Goal: Task Accomplishment & Management: Manage account settings

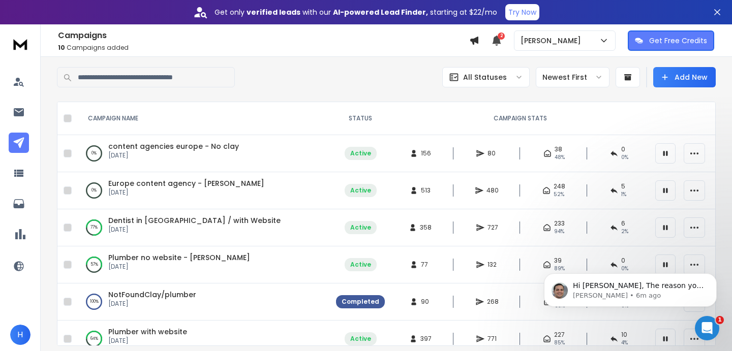
scroll to position [2, 0]
click at [704, 328] on icon "Open Intercom Messenger" at bounding box center [707, 328] width 17 height 17
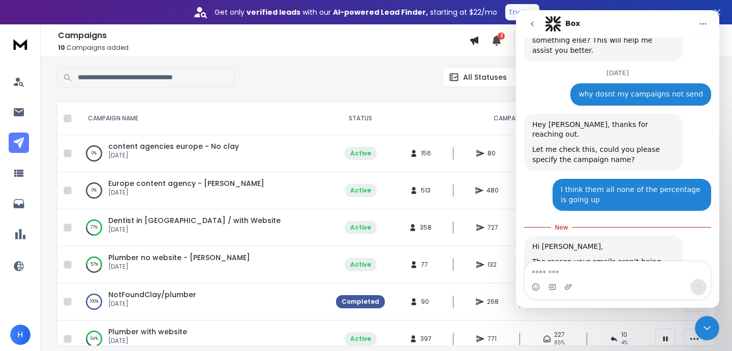
scroll to position [539, 0]
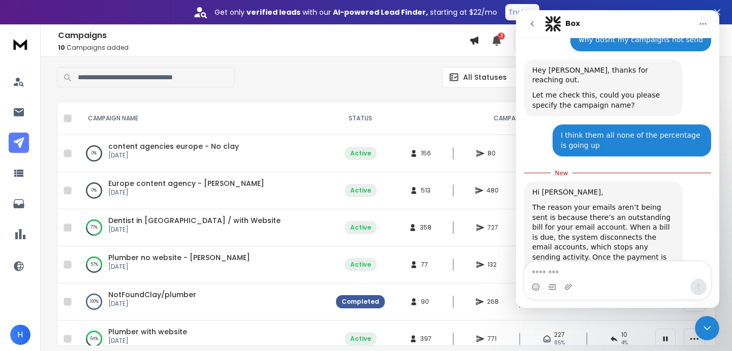
click at [595, 277] on textarea "Message…" at bounding box center [617, 270] width 186 height 17
type textarea "**********"
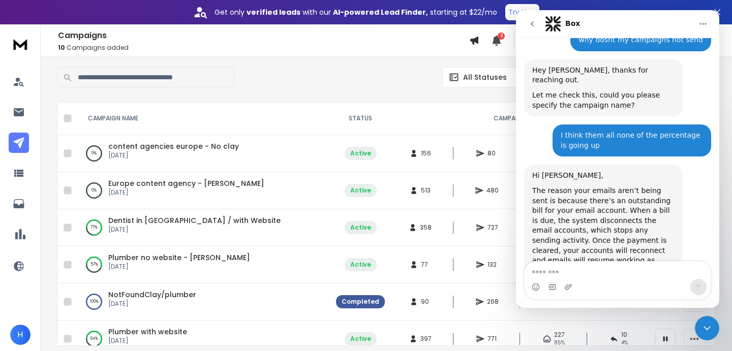
scroll to position [552, 0]
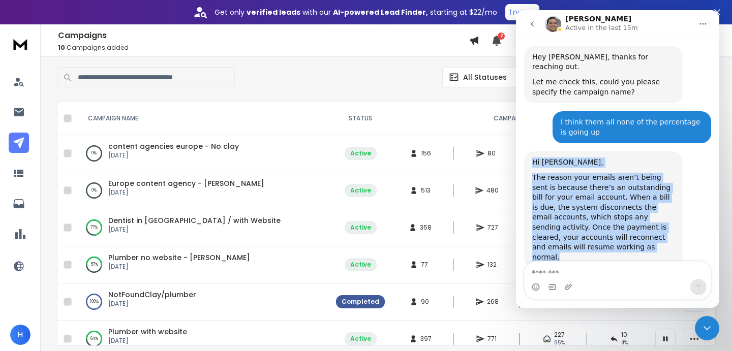
drag, startPoint x: 534, startPoint y: 111, endPoint x: 631, endPoint y: 209, distance: 137.6
click at [631, 209] on div "Hi [PERSON_NAME], The reason your emails aren’t being sent is because there’s a…" at bounding box center [617, 218] width 187 height 135
copy div "Hi [PERSON_NAME], The reason your emails aren’t being sent is because there’s a…"
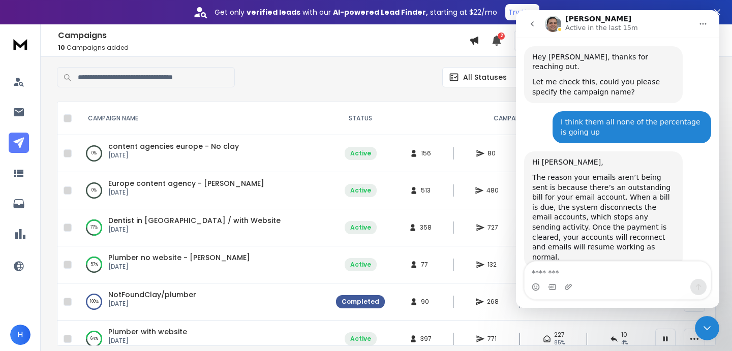
click at [604, 281] on div "Intercom messenger" at bounding box center [617, 287] width 186 height 16
click at [603, 277] on textarea "Message…" at bounding box center [617, 270] width 186 height 17
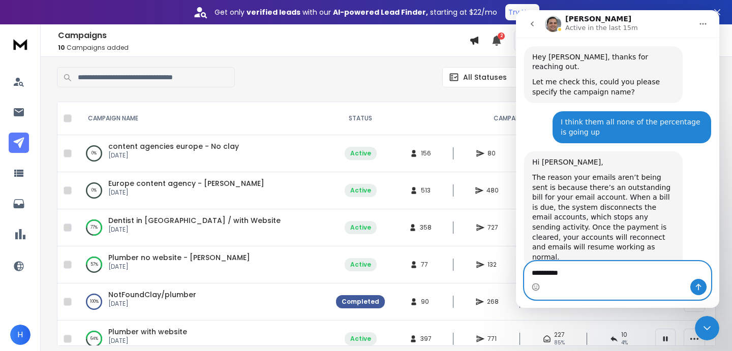
type textarea "**********"
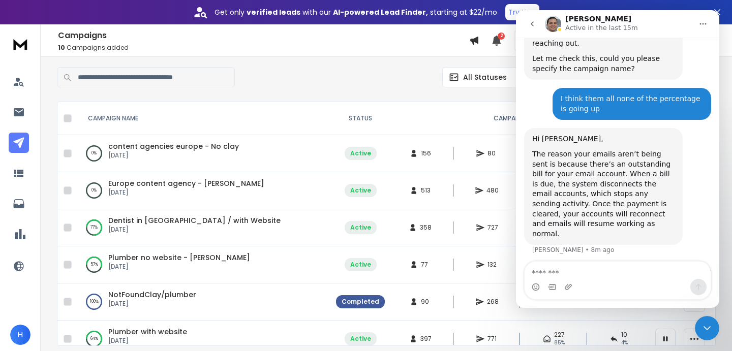
click at [709, 334] on div "Close Intercom Messenger" at bounding box center [707, 328] width 24 height 24
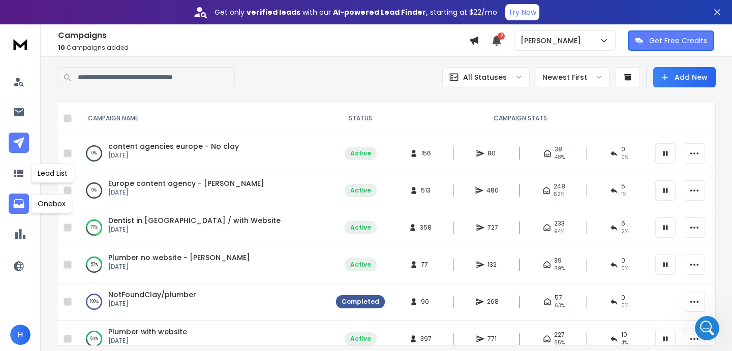
click at [17, 204] on icon at bounding box center [18, 203] width 11 height 9
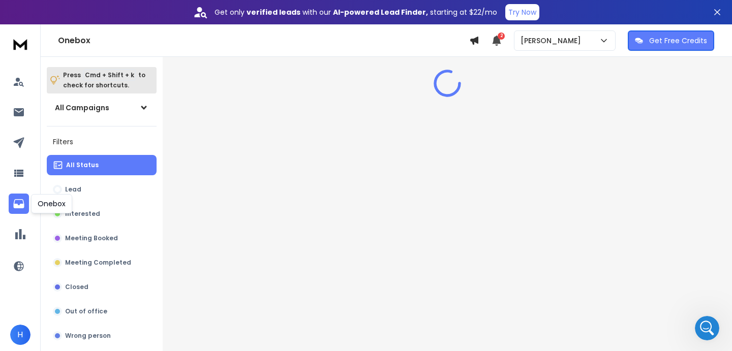
scroll to position [614, 0]
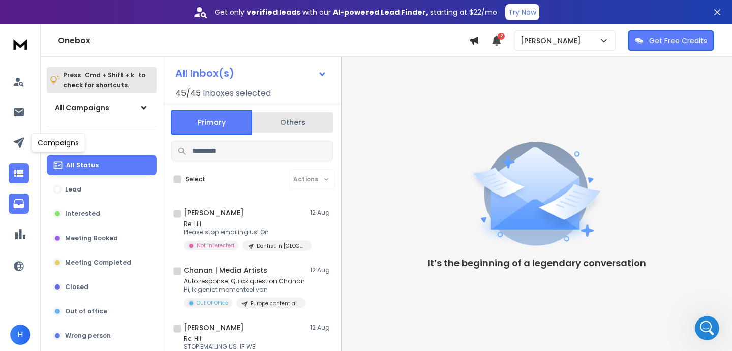
click at [11, 165] on link at bounding box center [19, 173] width 20 height 20
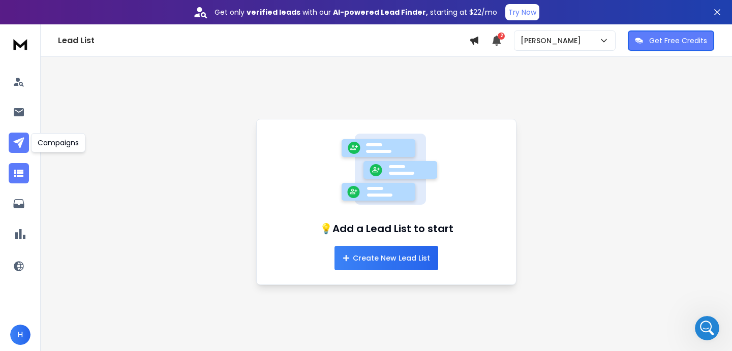
click at [21, 148] on icon at bounding box center [19, 143] width 12 height 12
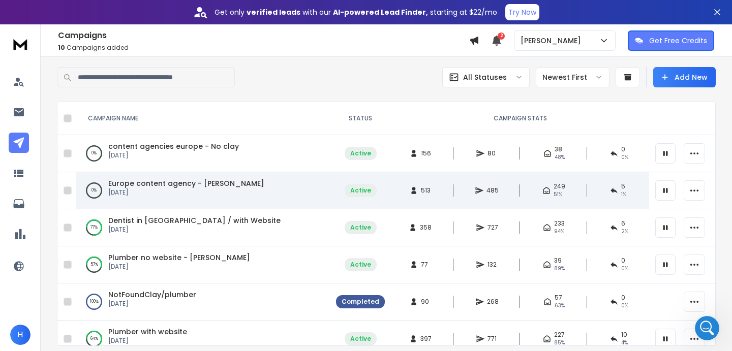
click at [280, 185] on div "0 % Europe content agency - [PERSON_NAME] [DATE]" at bounding box center [203, 190] width 234 height 24
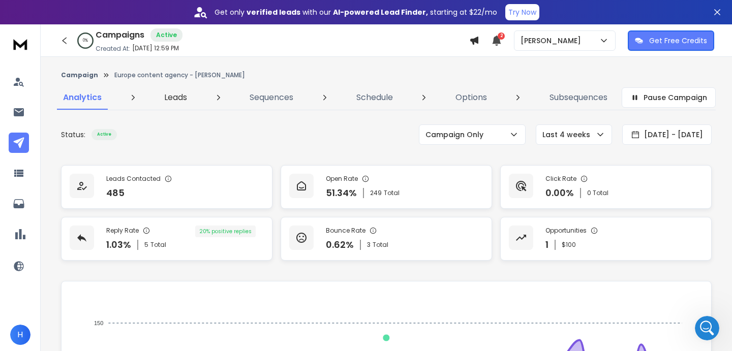
click at [135, 96] on icon at bounding box center [133, 97] width 8 height 8
click at [170, 96] on p "Leads" at bounding box center [175, 97] width 23 height 12
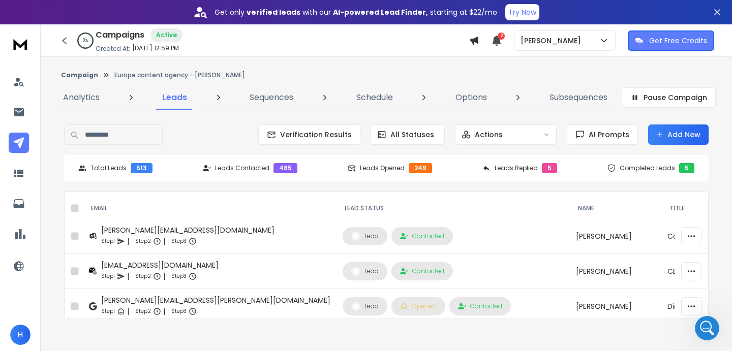
scroll to position [289, 0]
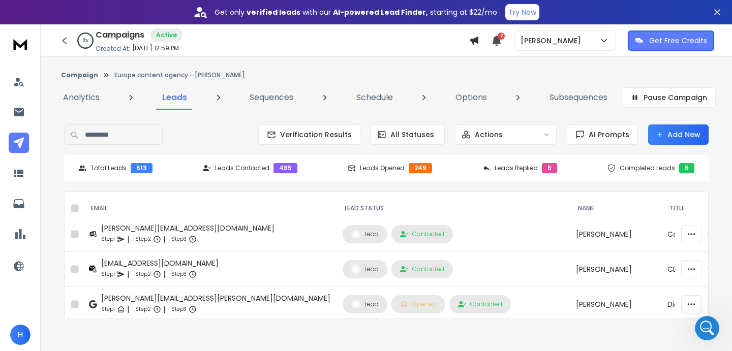
click at [258, 154] on div "Verification Results All Statuses Actions AI Prompts Add New Total Leads 513 Le…" at bounding box center [386, 216] width 644 height 184
click at [258, 176] on div "Total Leads 513 Leads Contacted 485 Leads Opened 249 Leads Replied 5 Completed …" at bounding box center [386, 168] width 644 height 26
click at [266, 169] on p "Leads Contacted" at bounding box center [242, 168] width 54 height 8
click at [429, 137] on p "All Statuses" at bounding box center [412, 135] width 44 height 10
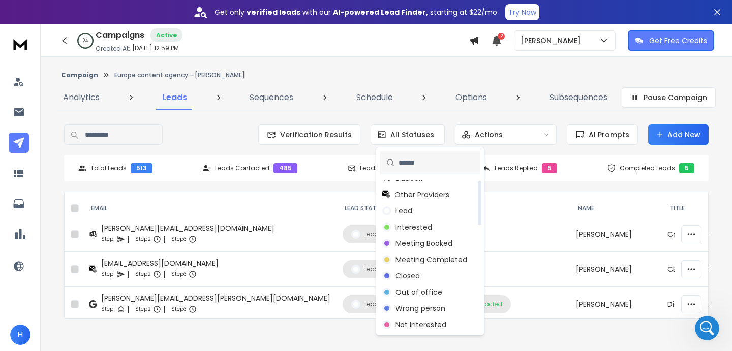
scroll to position [0, 0]
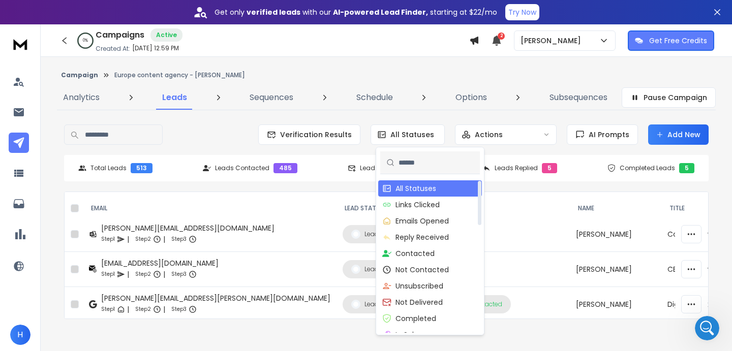
click at [431, 187] on p "All Statuses" at bounding box center [415, 188] width 41 height 10
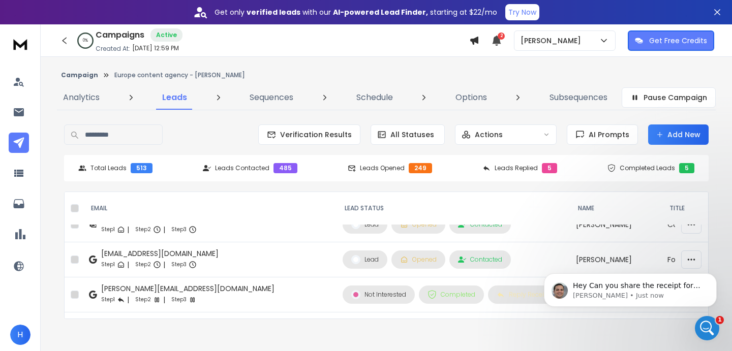
scroll to position [641, 0]
click at [710, 325] on icon "Open Intercom Messenger" at bounding box center [707, 328] width 17 height 17
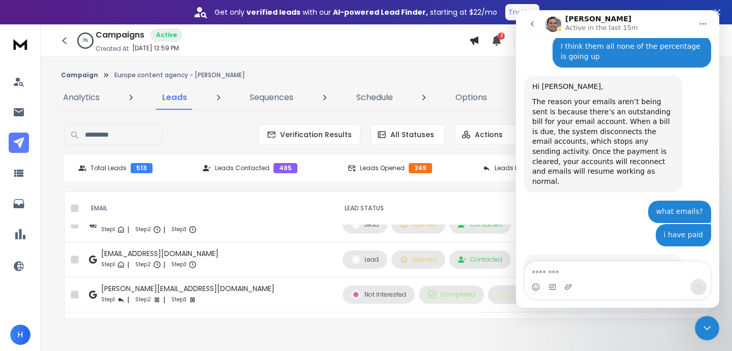
scroll to position [631, 0]
click at [591, 275] on textarea "Message…" at bounding box center [617, 270] width 186 height 17
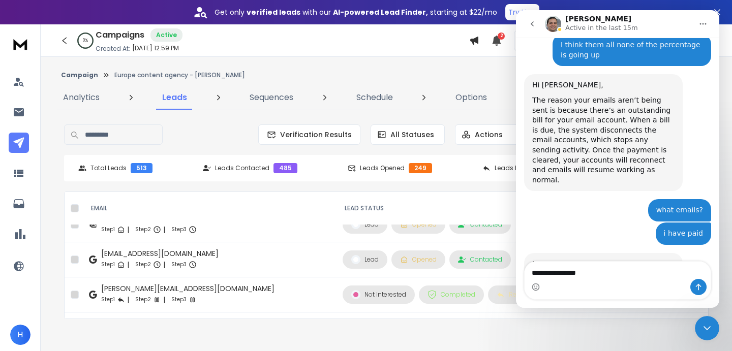
type textarea "**********"
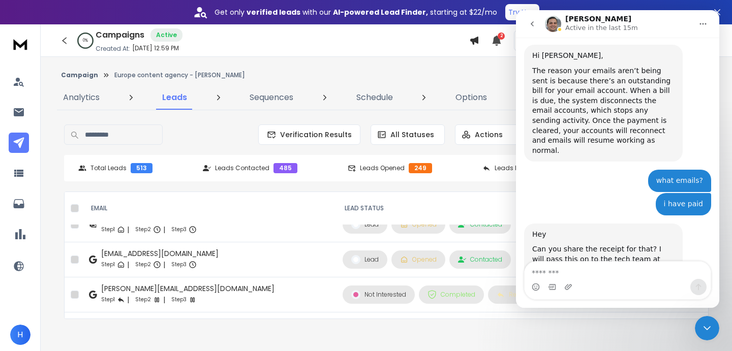
scroll to position [661, 0]
type textarea "**********"
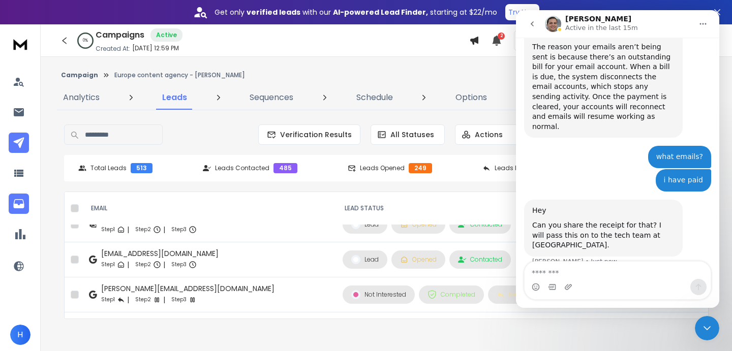
click at [11, 205] on link at bounding box center [19, 204] width 20 height 20
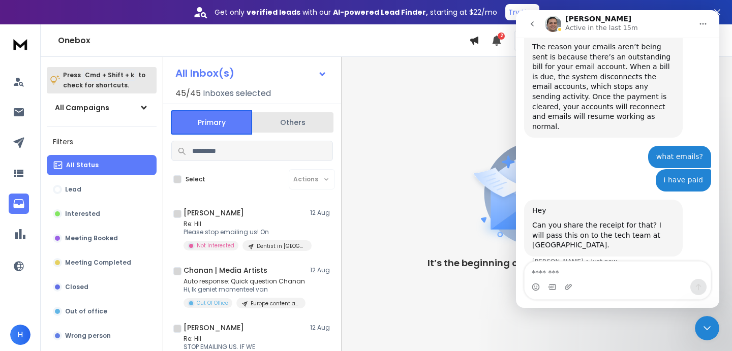
click at [701, 332] on icon "Close Intercom Messenger" at bounding box center [707, 328] width 12 height 12
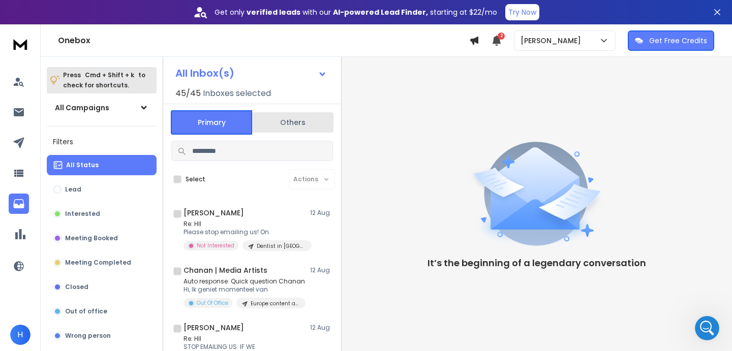
click at [499, 39] on icon at bounding box center [496, 40] width 9 height 10
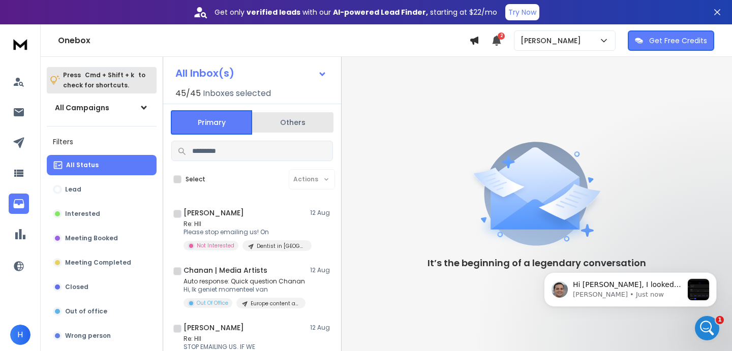
scroll to position [845, 0]
click at [706, 334] on icon "Open Intercom Messenger" at bounding box center [707, 328] width 17 height 17
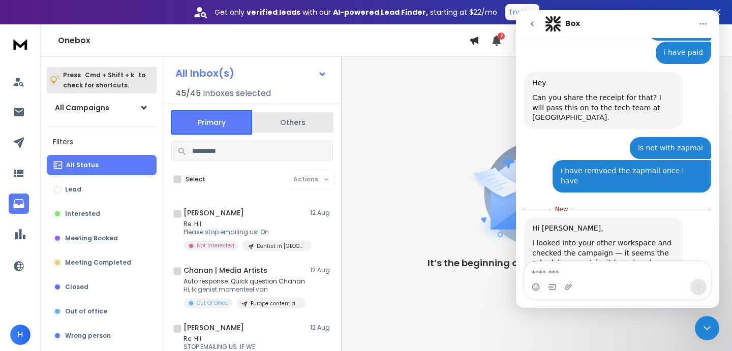
scroll to position [862, 0]
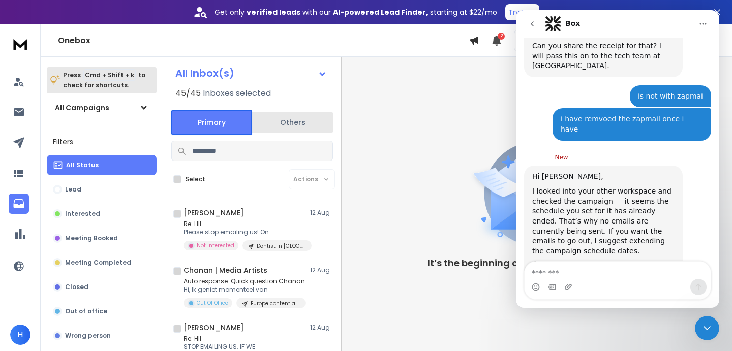
click at [600, 261] on img "Raj says…" at bounding box center [600, 286] width 136 height 51
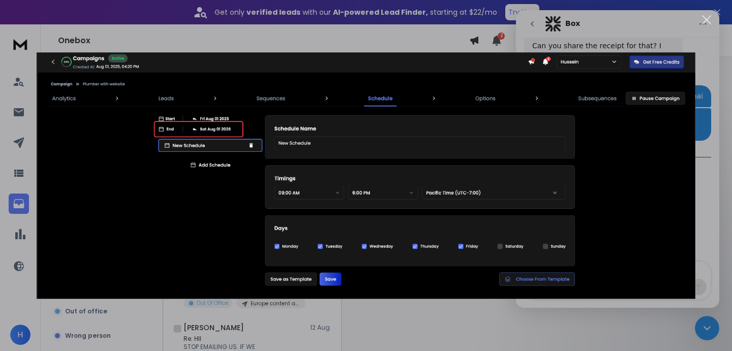
click at [6, 127] on div "Intercom messenger" at bounding box center [366, 175] width 732 height 351
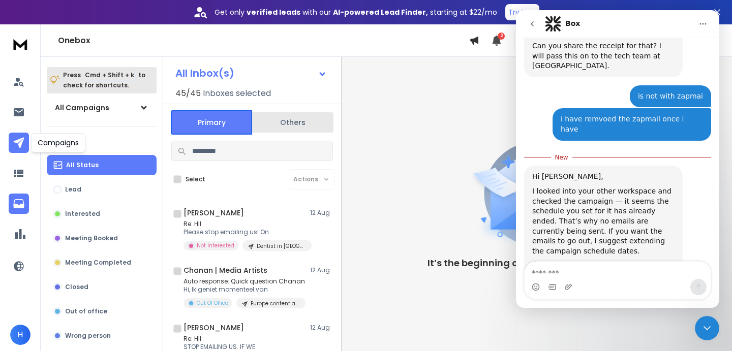
click at [24, 147] on link at bounding box center [19, 143] width 20 height 20
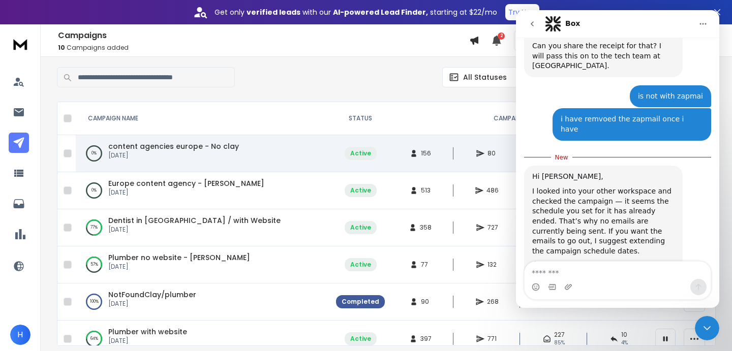
click at [148, 165] on div "content agencies europe - No clay [DATE]" at bounding box center [173, 153] width 131 height 24
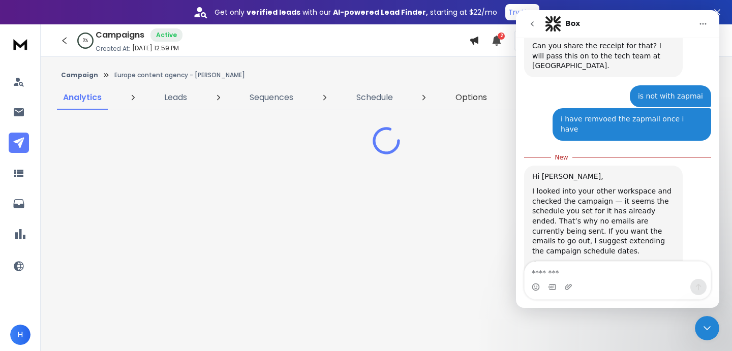
click at [455, 98] on p "Options" at bounding box center [471, 97] width 32 height 12
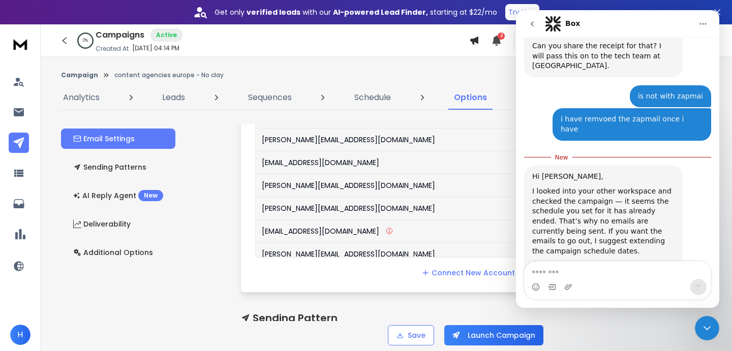
scroll to position [47, 0]
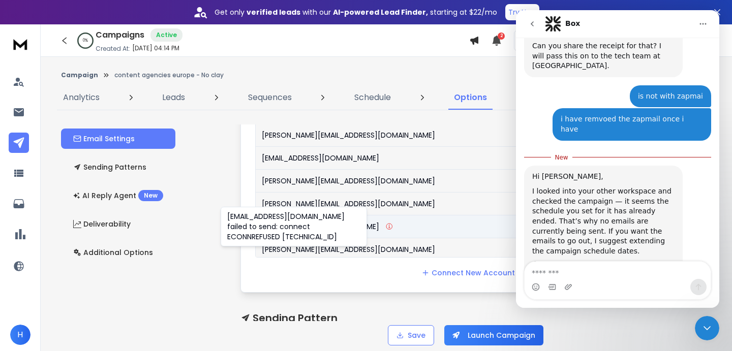
click at [385, 226] on icon at bounding box center [389, 227] width 8 height 8
click at [29, 106] on div at bounding box center [20, 114] width 23 height 24
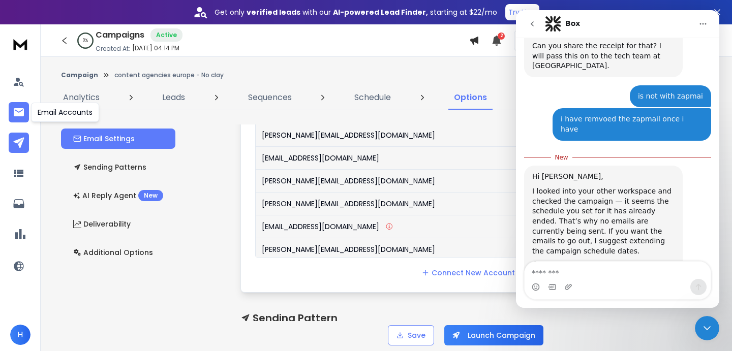
click at [20, 111] on icon at bounding box center [19, 112] width 12 height 12
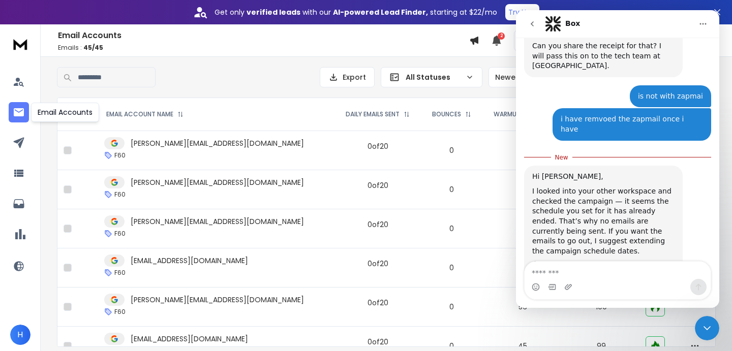
click at [17, 108] on icon at bounding box center [19, 112] width 10 height 8
click at [15, 144] on icon at bounding box center [19, 143] width 12 height 12
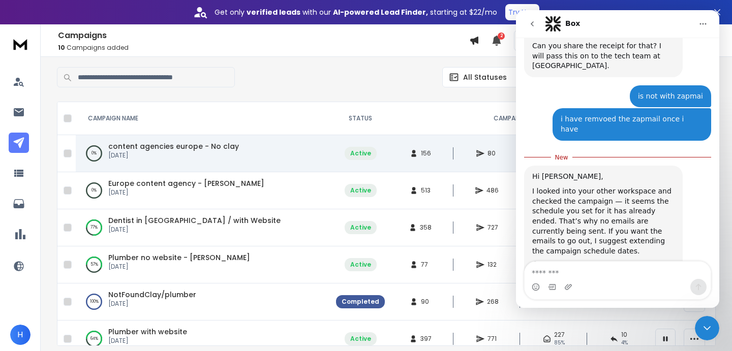
click at [192, 153] on p "[DATE]" at bounding box center [173, 155] width 131 height 8
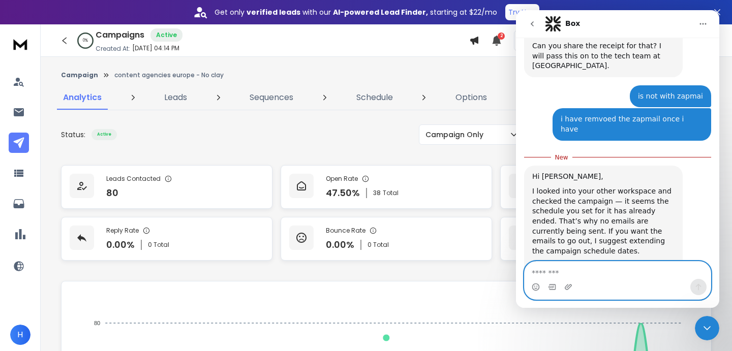
click at [580, 274] on textarea "Message…" at bounding box center [617, 270] width 186 height 17
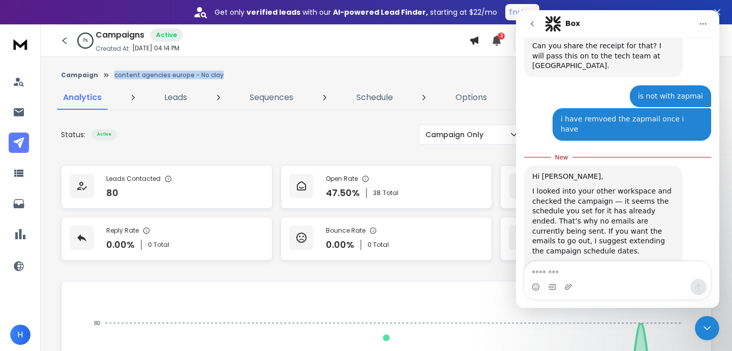
drag, startPoint x: 110, startPoint y: 73, endPoint x: 232, endPoint y: 74, distance: 121.4
click at [232, 74] on div "Campaign content agencies europe - No clay" at bounding box center [386, 75] width 659 height 16
copy p "content agencies europe - No clay"
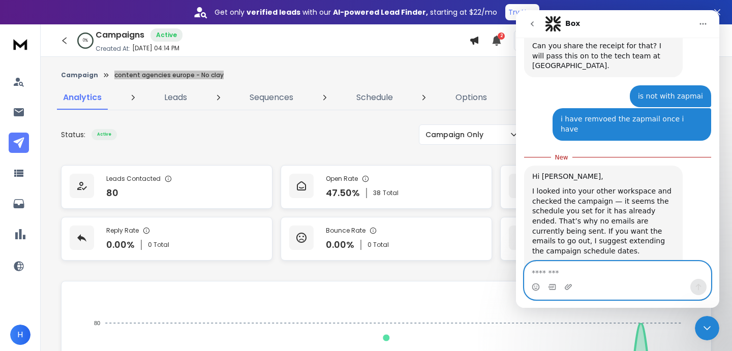
click at [595, 277] on textarea "Message…" at bounding box center [617, 270] width 186 height 17
paste textarea "**********"
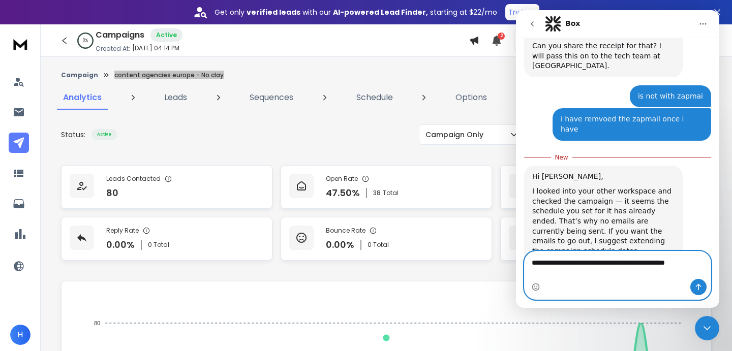
type textarea "**********"
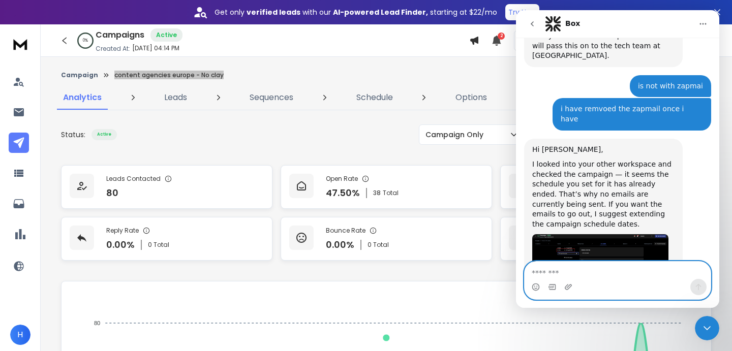
scroll to position [885, 0]
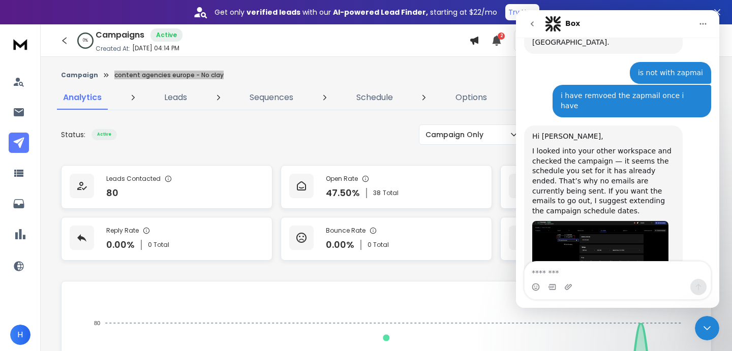
click at [709, 328] on icon "Close Intercom Messenger" at bounding box center [707, 328] width 12 height 12
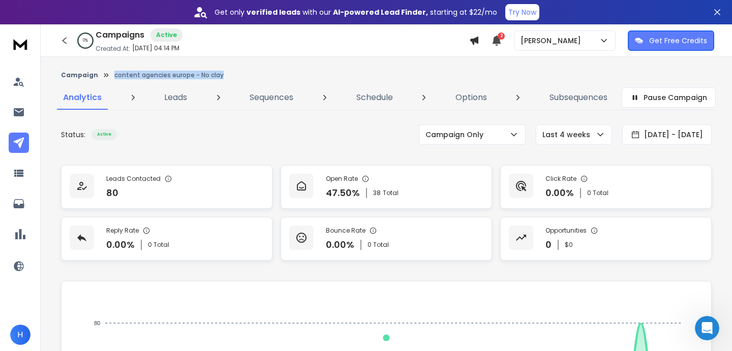
click at [704, 319] on div "Open Intercom Messenger" at bounding box center [707, 328] width 34 height 34
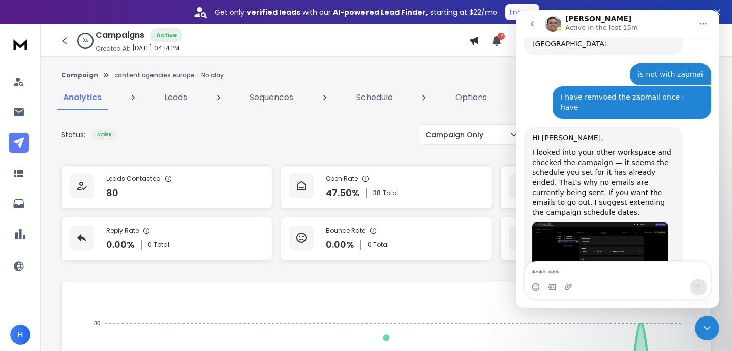
click at [704, 327] on icon "Close Intercom Messenger" at bounding box center [707, 328] width 12 height 12
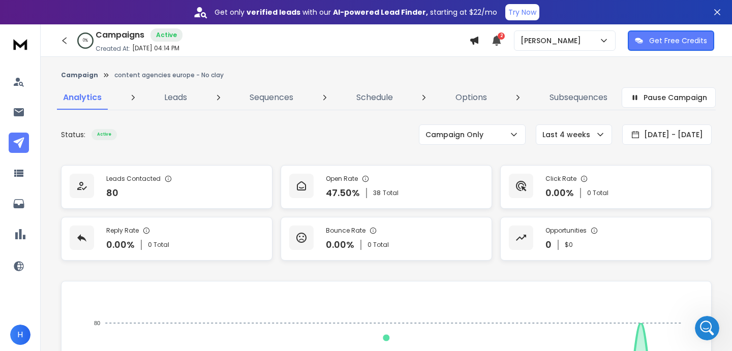
click at [121, 177] on p "Leads Contacted" at bounding box center [133, 179] width 54 height 8
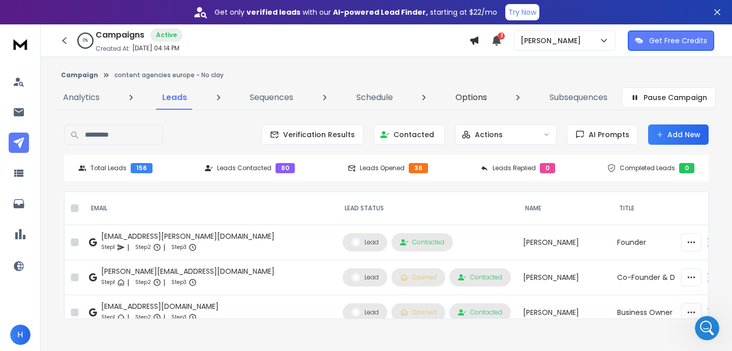
click at [462, 99] on p "Options" at bounding box center [471, 97] width 32 height 12
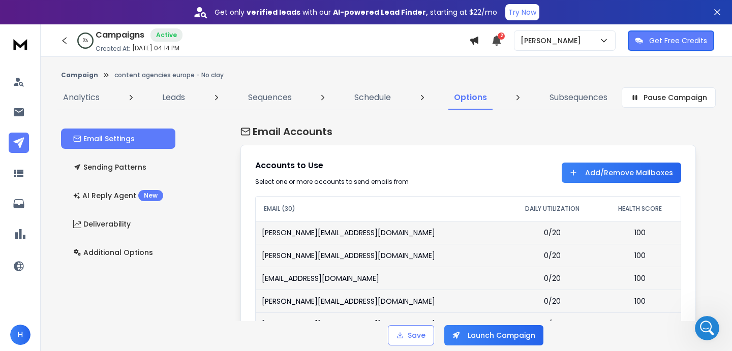
click at [637, 177] on button "Add/Remove Mailboxes" at bounding box center [620, 173] width 119 height 20
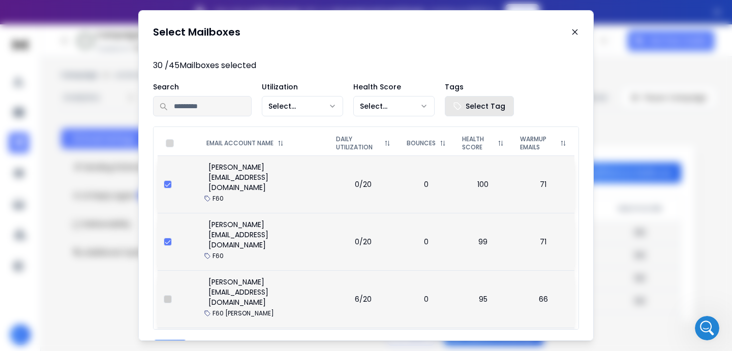
click at [483, 112] on button "Select Tag" at bounding box center [479, 106] width 69 height 20
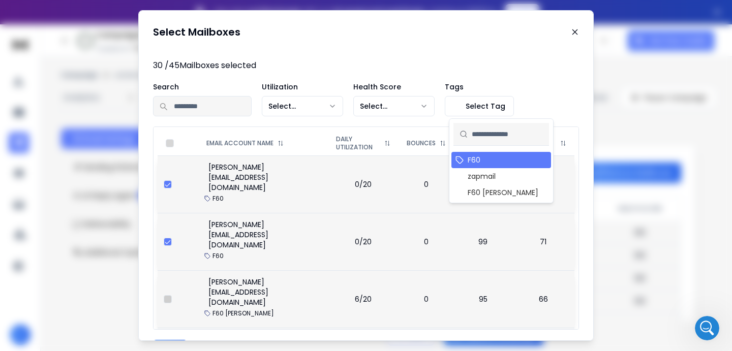
click at [472, 157] on span "F60" at bounding box center [473, 160] width 13 height 10
click at [485, 159] on div "F60" at bounding box center [500, 160] width 91 height 10
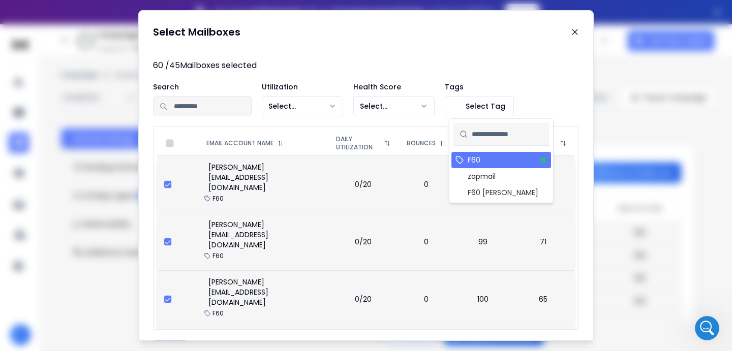
click at [546, 116] on div "60 / 45 Mailboxes selected Search Utilization Select... Health Score Select... …" at bounding box center [366, 209] width 426 height 301
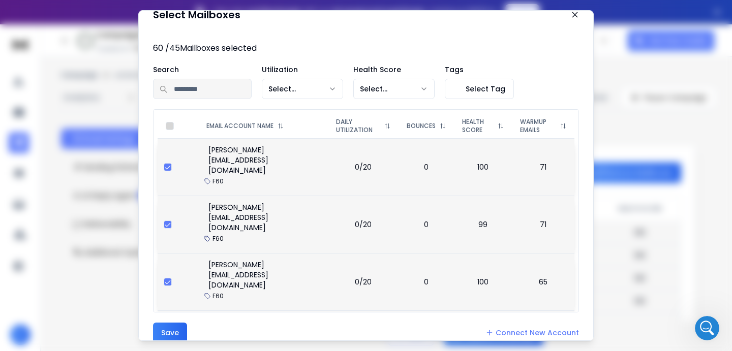
scroll to position [34, 0]
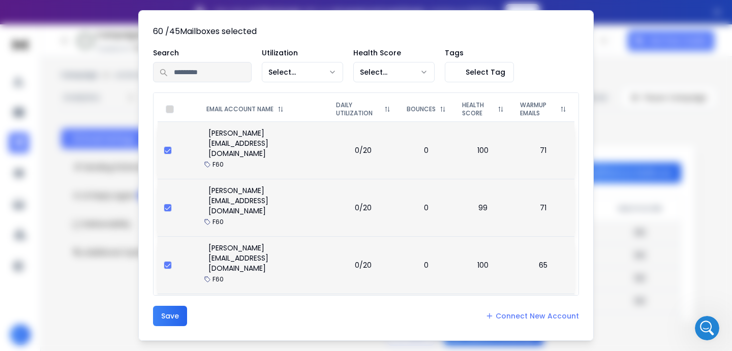
click at [164, 317] on button "Save" at bounding box center [170, 316] width 34 height 20
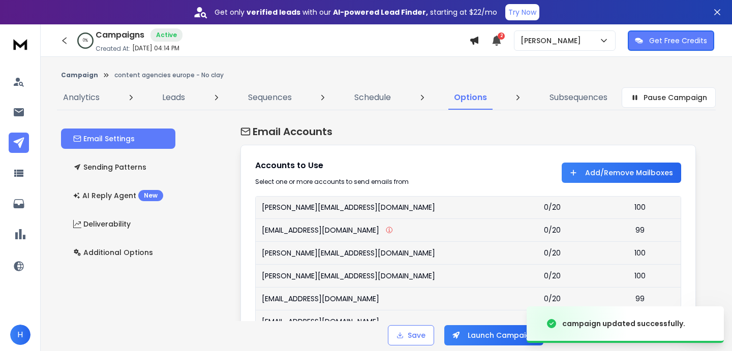
scroll to position [189, 0]
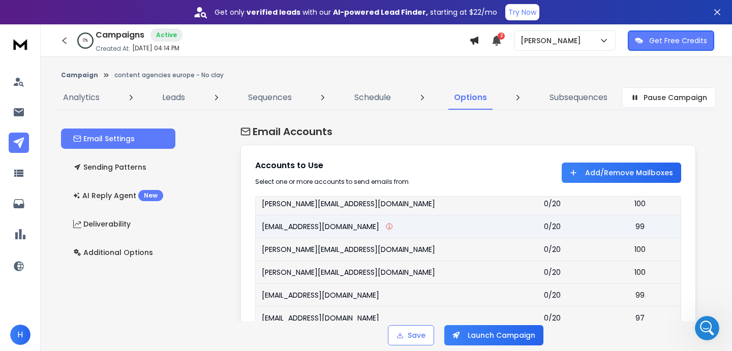
click at [385, 226] on icon at bounding box center [389, 227] width 8 height 8
drag, startPoint x: 260, startPoint y: 225, endPoint x: 369, endPoint y: 225, distance: 109.2
click at [369, 225] on div "[EMAIL_ADDRESS][DOMAIN_NAME]" at bounding box center [380, 227] width 237 height 10
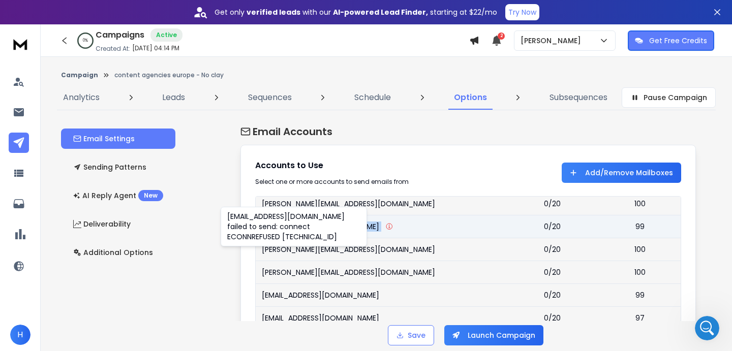
copy div "[EMAIL_ADDRESS][DOMAIN_NAME]"
drag, startPoint x: 226, startPoint y: 214, endPoint x: 328, endPoint y: 218, distance: 101.7
click at [328, 218] on div "[EMAIL_ADDRESS][DOMAIN_NAME] failed to send: connect ECONNREFUSED [TECHNICAL_ID]" at bounding box center [294, 227] width 146 height 40
click at [22, 130] on div at bounding box center [20, 173] width 23 height 215
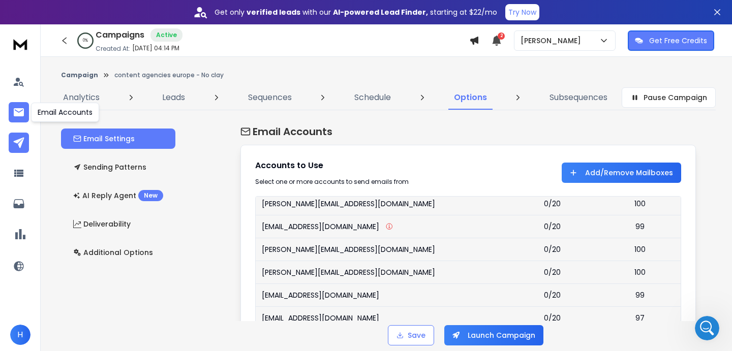
click at [21, 112] on icon at bounding box center [19, 112] width 10 height 8
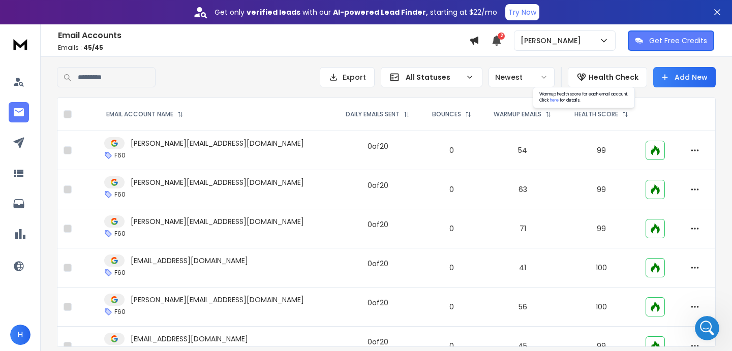
scroll to position [743, 0]
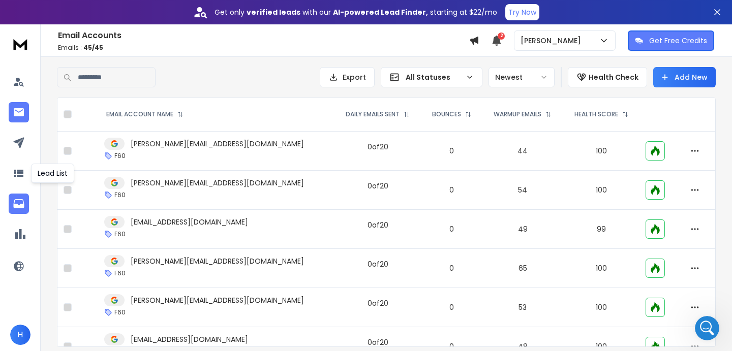
click at [17, 203] on icon at bounding box center [19, 204] width 12 height 12
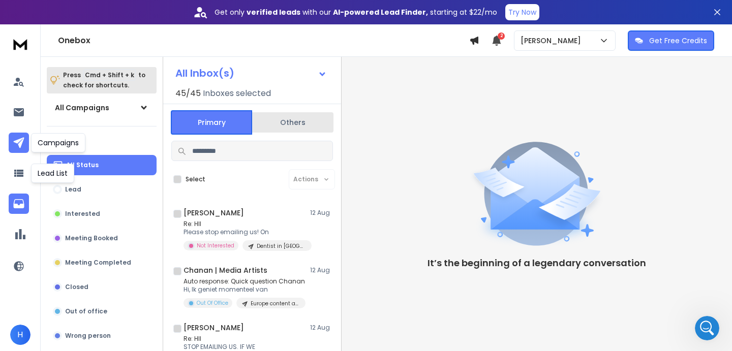
click at [27, 143] on link at bounding box center [19, 143] width 20 height 20
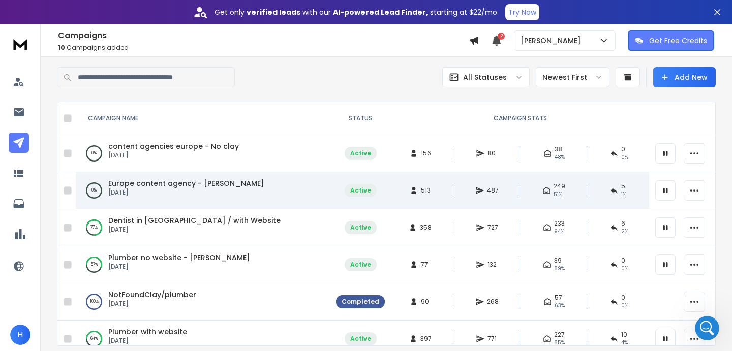
click at [193, 186] on span "Europe content agency - [PERSON_NAME]" at bounding box center [186, 183] width 156 height 10
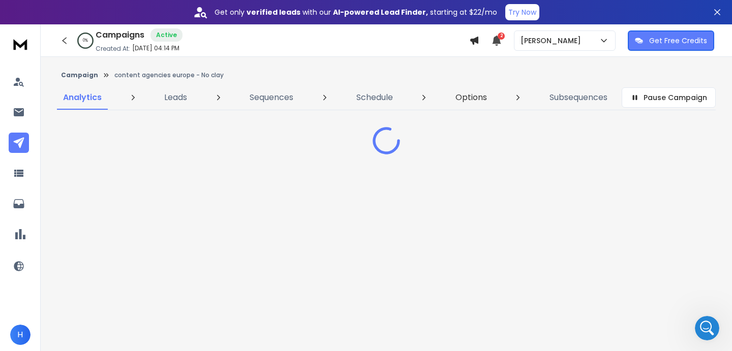
click at [481, 83] on div "Campaign content agencies europe - No clay Analytics Leads Sequences Schedule O…" at bounding box center [386, 88] width 659 height 43
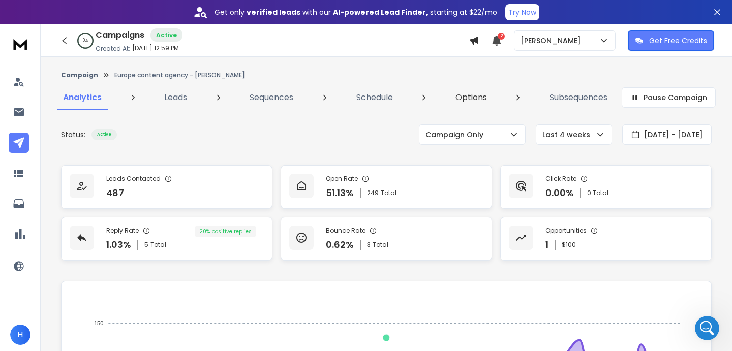
click at [479, 93] on p "Options" at bounding box center [471, 97] width 32 height 12
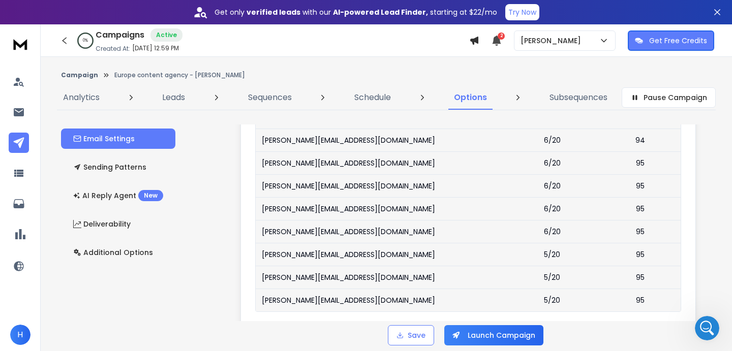
scroll to position [133, 0]
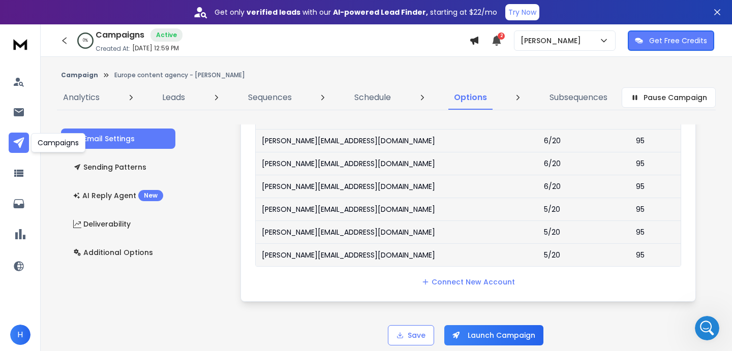
click at [22, 140] on icon at bounding box center [18, 142] width 11 height 11
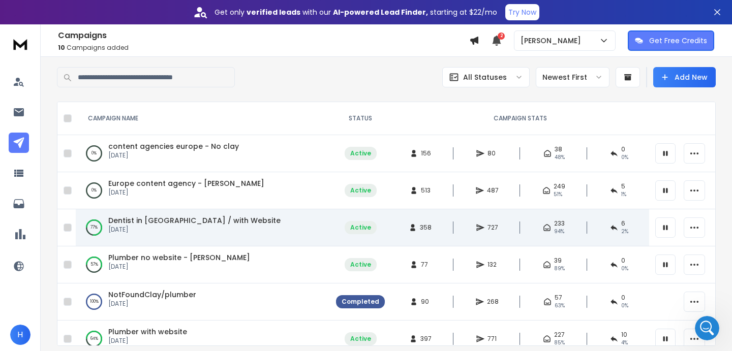
click at [155, 229] on p "[DATE]" at bounding box center [194, 230] width 172 height 8
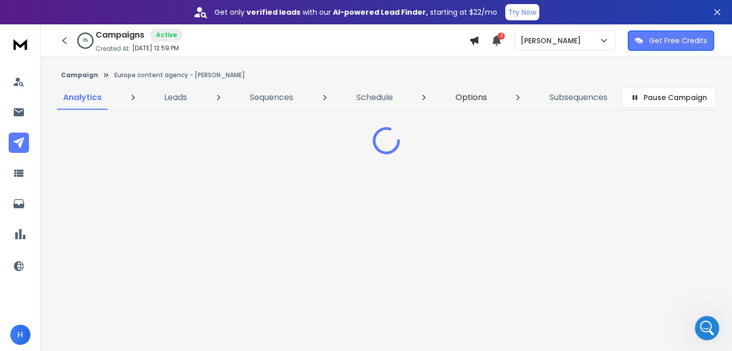
click at [471, 102] on p "Options" at bounding box center [471, 97] width 32 height 12
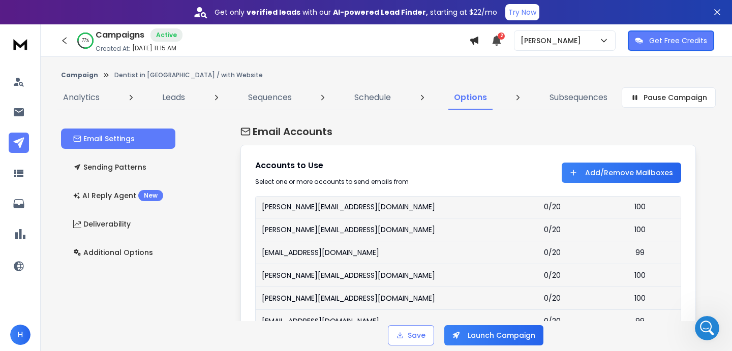
scroll to position [164, 0]
click at [37, 143] on div "H" at bounding box center [20, 189] width 41 height 331
click at [27, 142] on link at bounding box center [19, 143] width 20 height 20
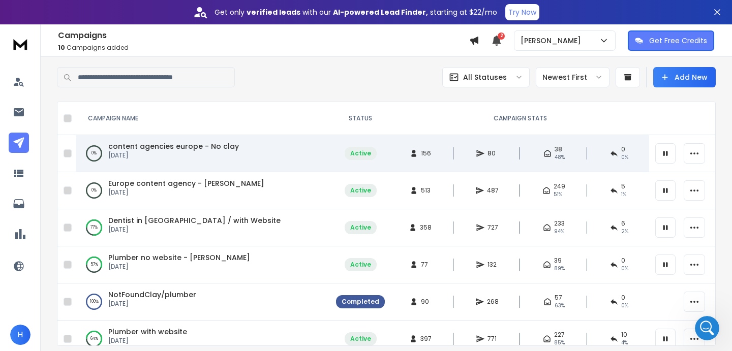
click at [197, 153] on p "[DATE]" at bounding box center [173, 155] width 131 height 8
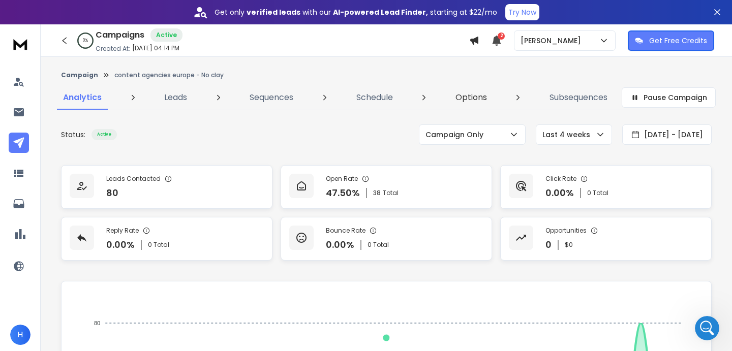
click at [484, 102] on p "Options" at bounding box center [471, 97] width 32 height 12
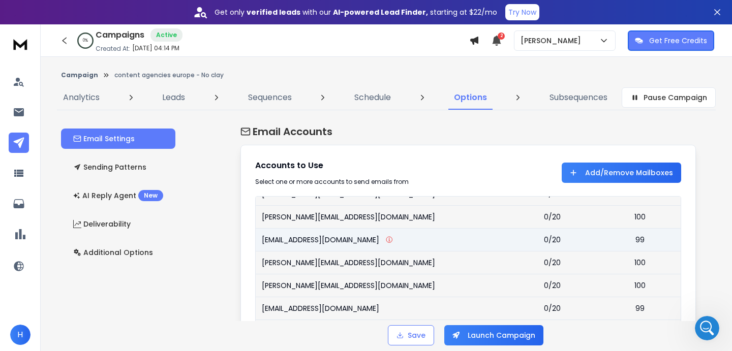
scroll to position [179, 0]
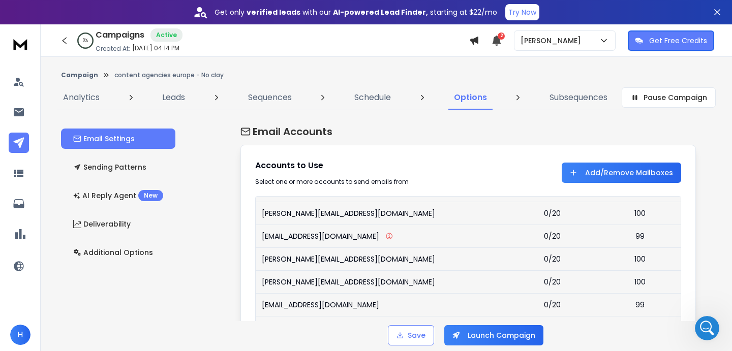
click at [585, 179] on button "Add/Remove Mailboxes" at bounding box center [620, 173] width 119 height 20
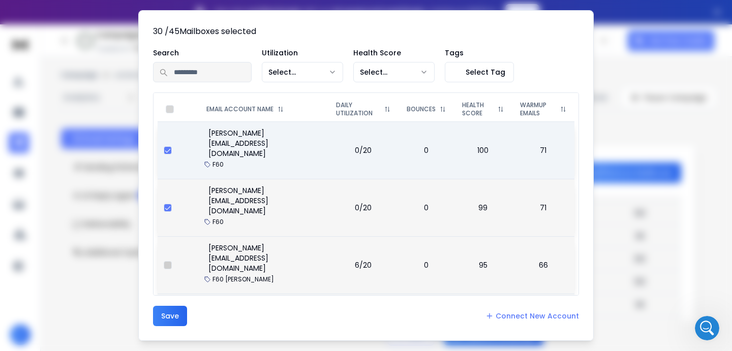
scroll to position [1052, 0]
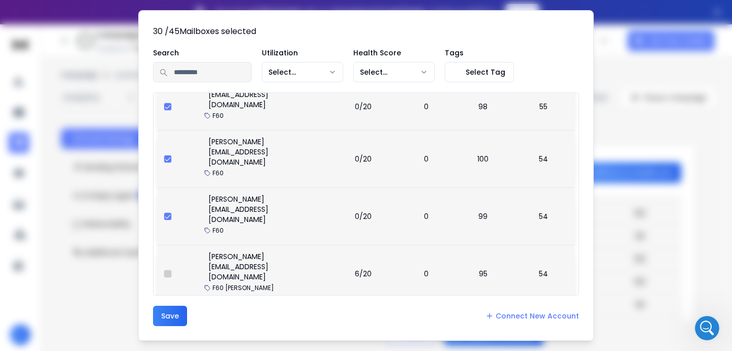
click at [171, 316] on button "Save" at bounding box center [170, 316] width 34 height 20
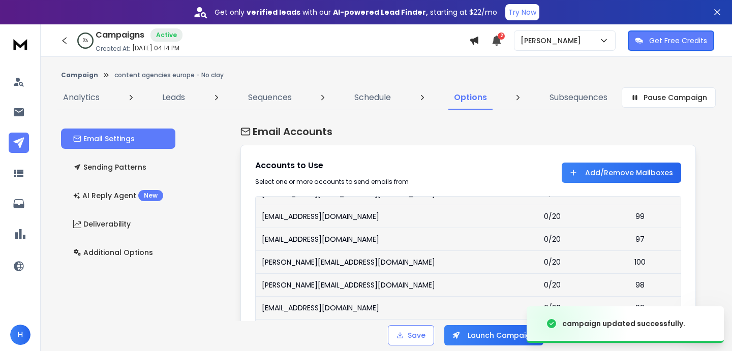
scroll to position [0, 0]
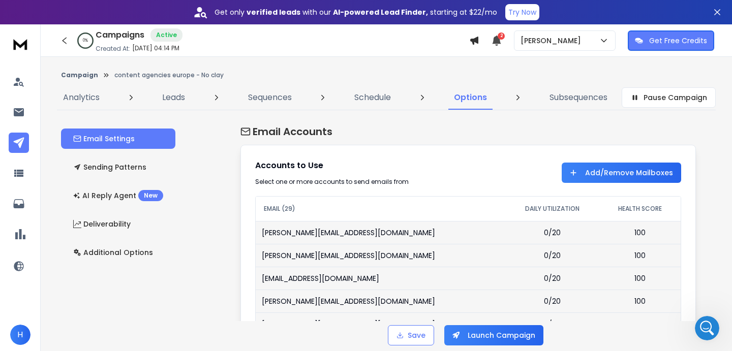
click at [623, 173] on button "Add/Remove Mailboxes" at bounding box center [620, 173] width 119 height 20
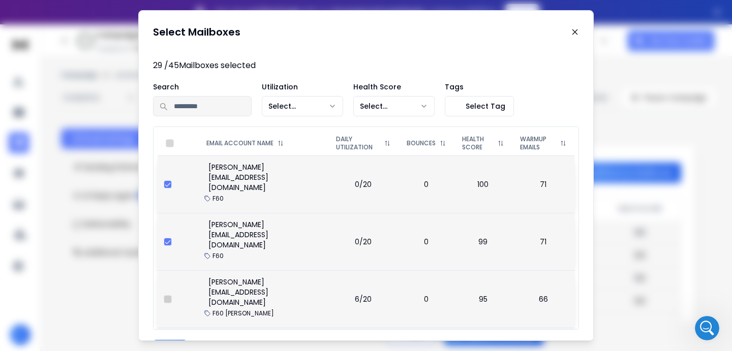
click at [216, 110] on input at bounding box center [202, 106] width 99 height 20
paste input "**********"
type input "**********"
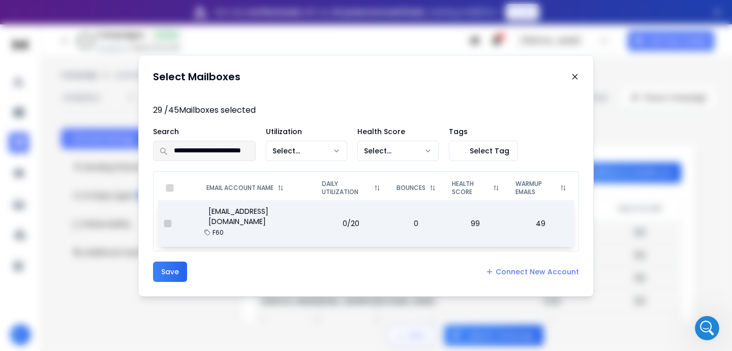
click at [165, 226] on button "button" at bounding box center [168, 224] width 8 height 8
click at [155, 266] on button "Save" at bounding box center [170, 272] width 34 height 20
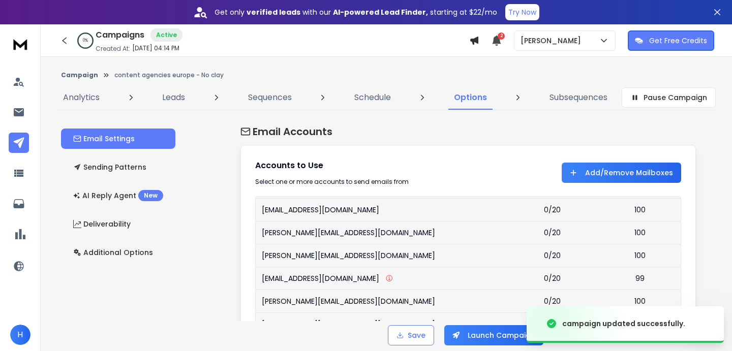
scroll to position [138, 0]
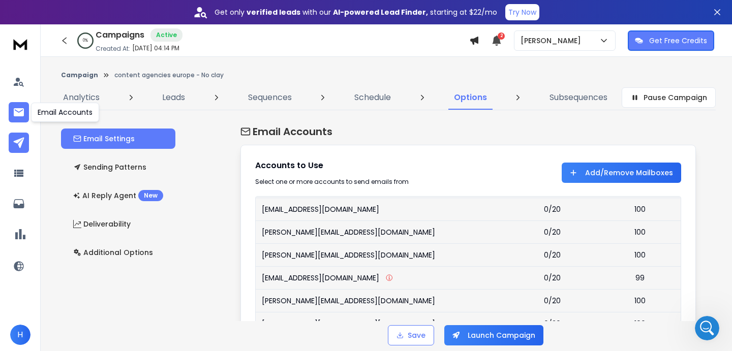
click at [25, 112] on link at bounding box center [19, 112] width 20 height 20
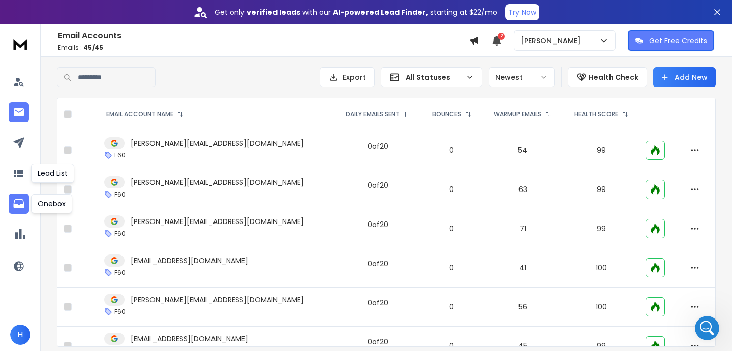
click at [23, 198] on icon at bounding box center [19, 204] width 12 height 12
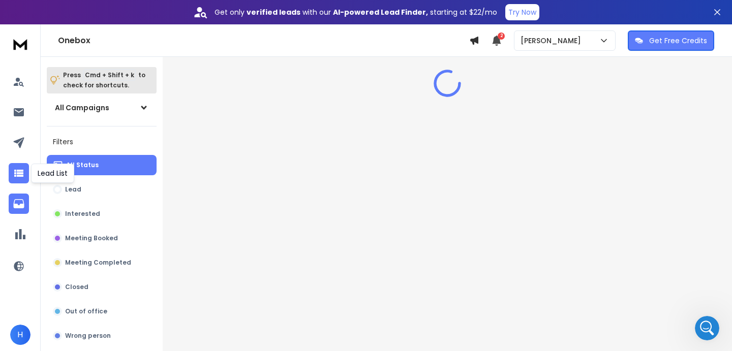
click at [23, 177] on icon at bounding box center [19, 173] width 12 height 12
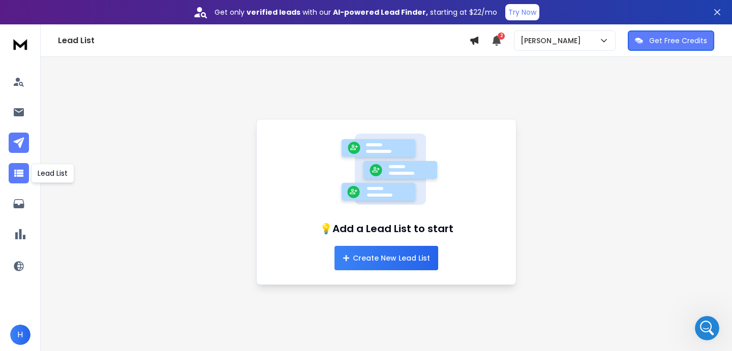
click at [18, 145] on icon at bounding box center [18, 142] width 11 height 11
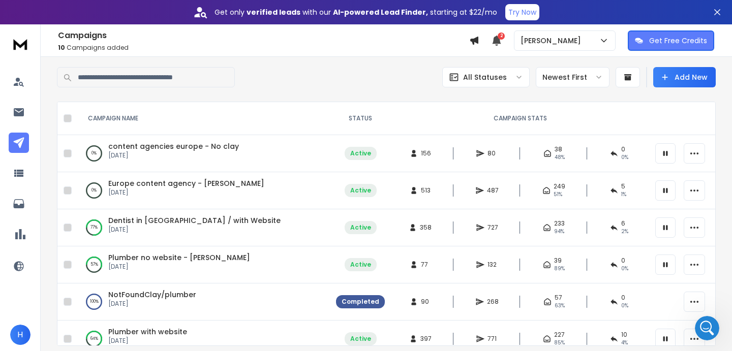
scroll to position [101, 0]
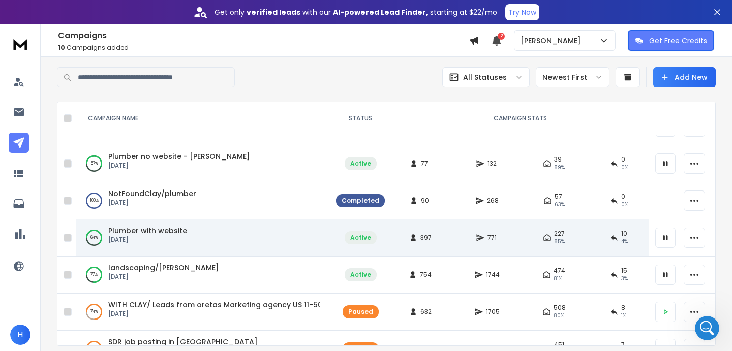
click at [184, 241] on p "[DATE]" at bounding box center [147, 240] width 79 height 8
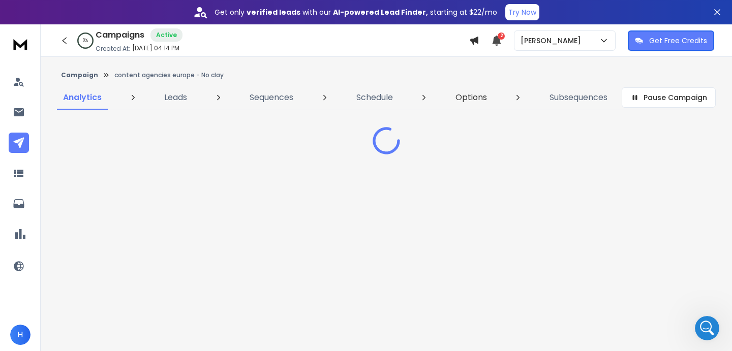
click at [461, 102] on p "Options" at bounding box center [471, 97] width 32 height 12
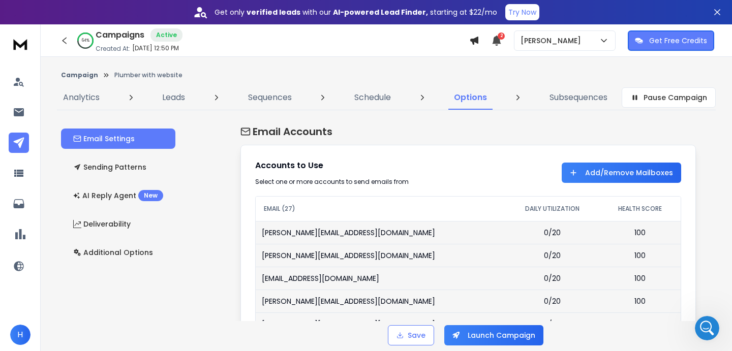
scroll to position [118, 0]
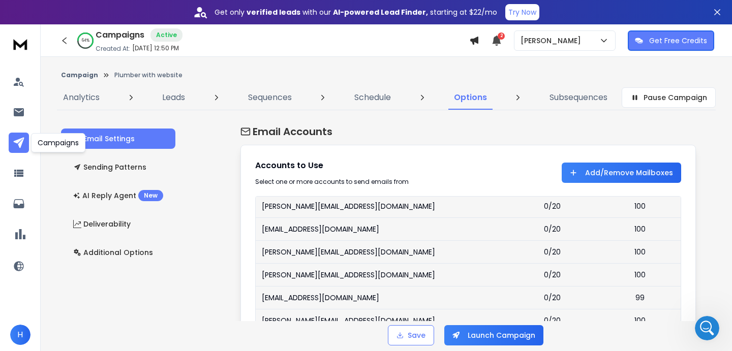
click at [22, 135] on link at bounding box center [19, 143] width 20 height 20
click at [22, 137] on icon at bounding box center [19, 143] width 12 height 12
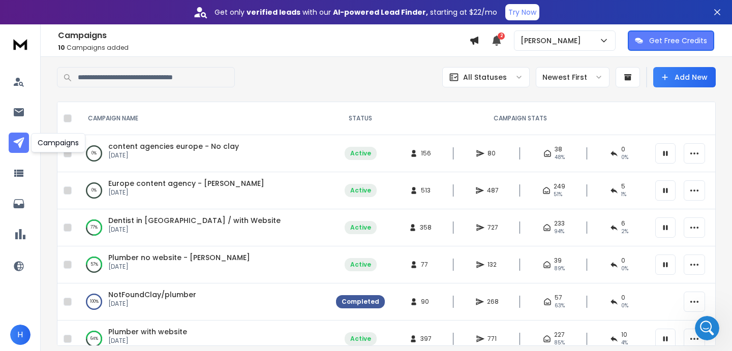
click at [22, 137] on icon at bounding box center [19, 143] width 12 height 12
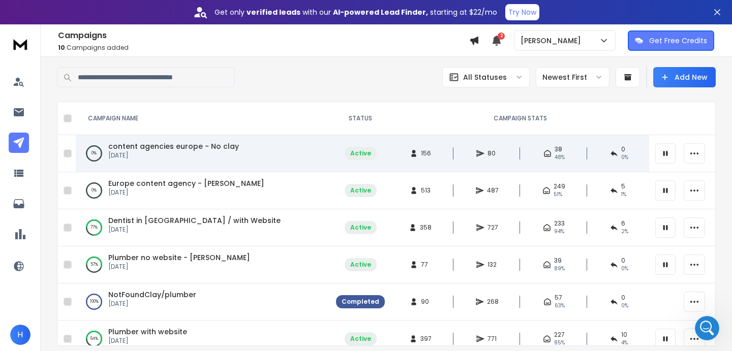
click at [245, 154] on div "0 % content agencies europe - No clay [DATE]" at bounding box center [203, 153] width 234 height 24
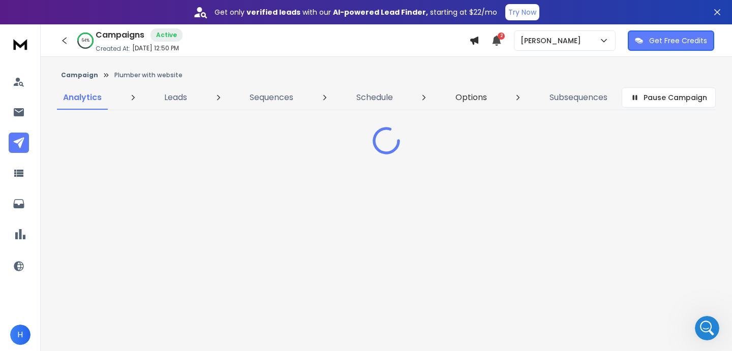
click at [451, 99] on link "Options" at bounding box center [471, 97] width 44 height 24
click at [463, 99] on p "Options" at bounding box center [470, 97] width 33 height 12
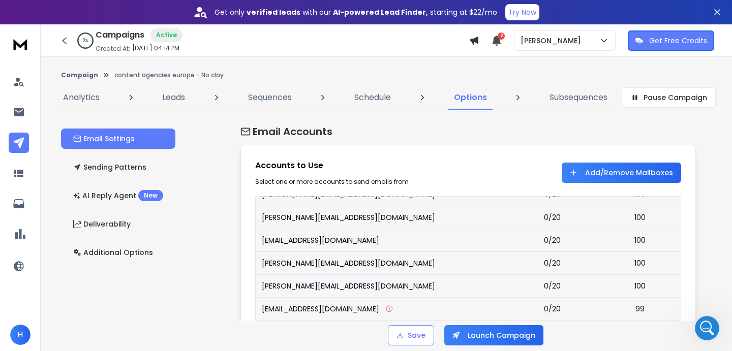
scroll to position [108, 0]
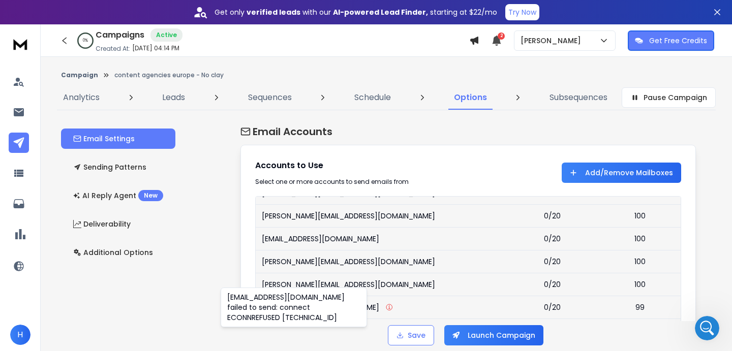
click at [364, 306] on div "[EMAIL_ADDRESS][DOMAIN_NAME] failed to send: connect ECONNREFUSED [TECHNICAL_ID]" at bounding box center [294, 308] width 146 height 40
click at [399, 306] on div "[EMAIL_ADDRESS][DOMAIN_NAME]" at bounding box center [380, 307] width 237 height 10
click at [596, 164] on button "Add/Remove Mailboxes" at bounding box center [620, 173] width 119 height 20
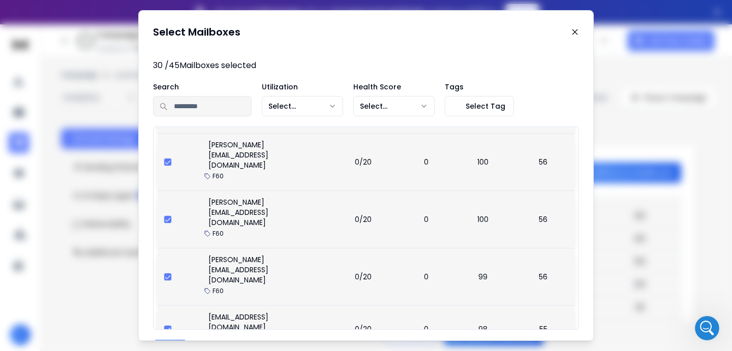
scroll to position [864, 0]
click at [205, 109] on input at bounding box center [202, 106] width 99 height 20
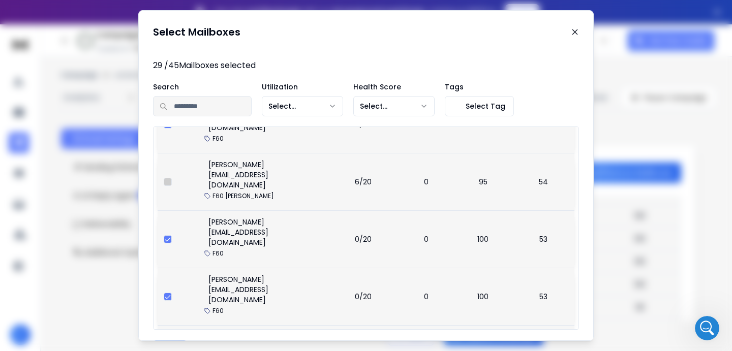
scroll to position [34, 0]
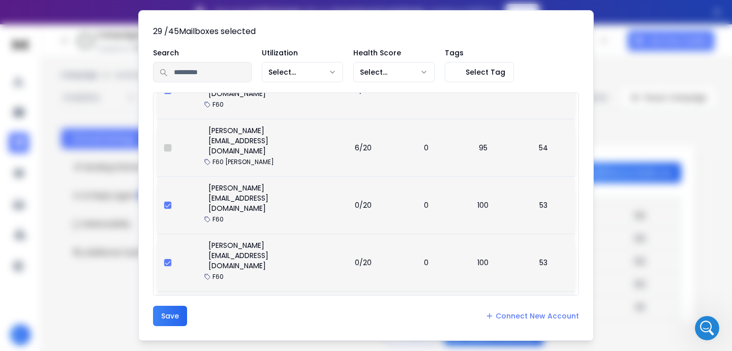
click at [159, 311] on button "Save" at bounding box center [170, 316] width 34 height 20
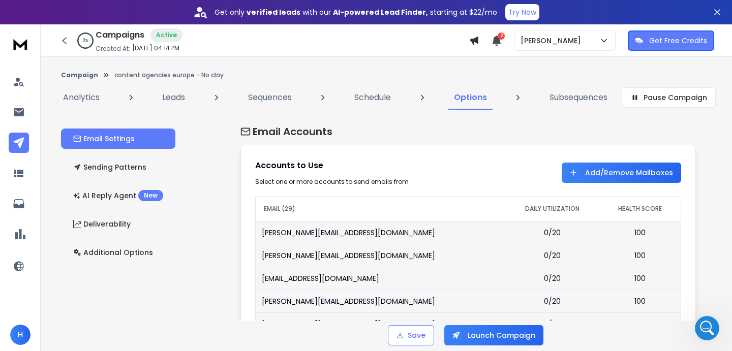
drag, startPoint x: 253, startPoint y: 135, endPoint x: 339, endPoint y: 134, distance: 86.4
click at [339, 134] on h1 "Email Accounts" at bounding box center [467, 131] width 455 height 14
drag, startPoint x: 339, startPoint y: 134, endPoint x: 237, endPoint y: 131, distance: 101.7
click at [237, 131] on div "Email Accounts Accounts to Use Select one or more accounts to send emails from …" at bounding box center [474, 222] width 565 height 197
drag, startPoint x: 237, startPoint y: 131, endPoint x: 344, endPoint y: 133, distance: 106.7
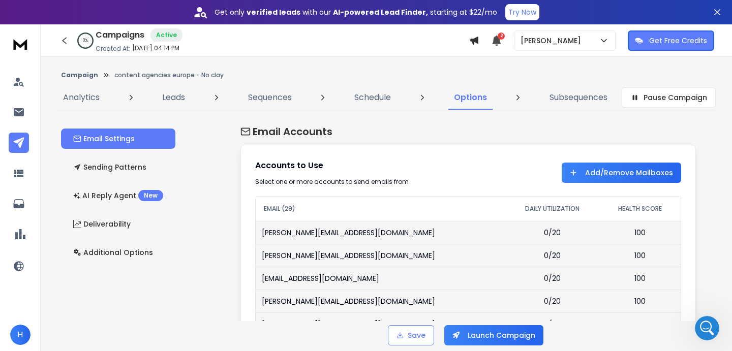
click at [344, 133] on div "Email Accounts Accounts to Use Select one or more accounts to send emails from …" at bounding box center [474, 222] width 565 height 197
